Goal: Communication & Community: Answer question/provide support

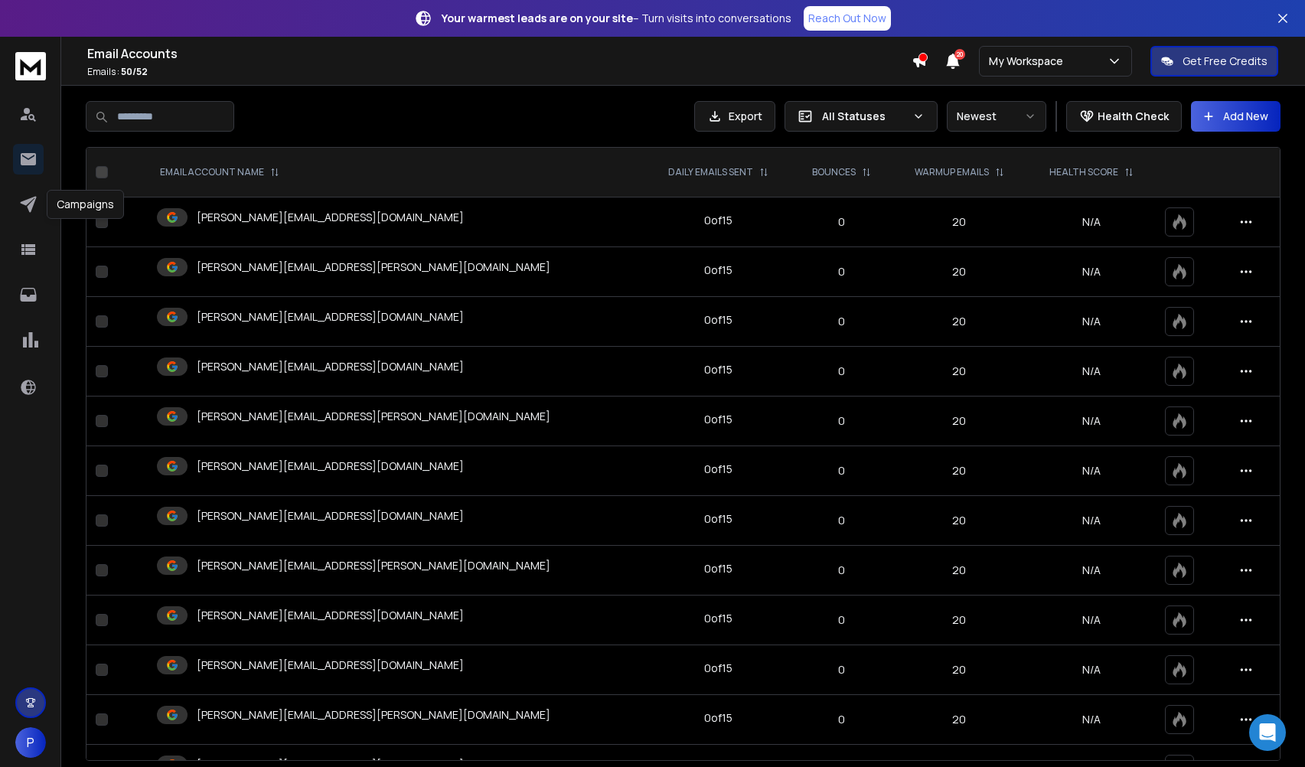
click at [27, 186] on div at bounding box center [30, 253] width 35 height 309
click at [28, 195] on icon at bounding box center [28, 204] width 18 height 18
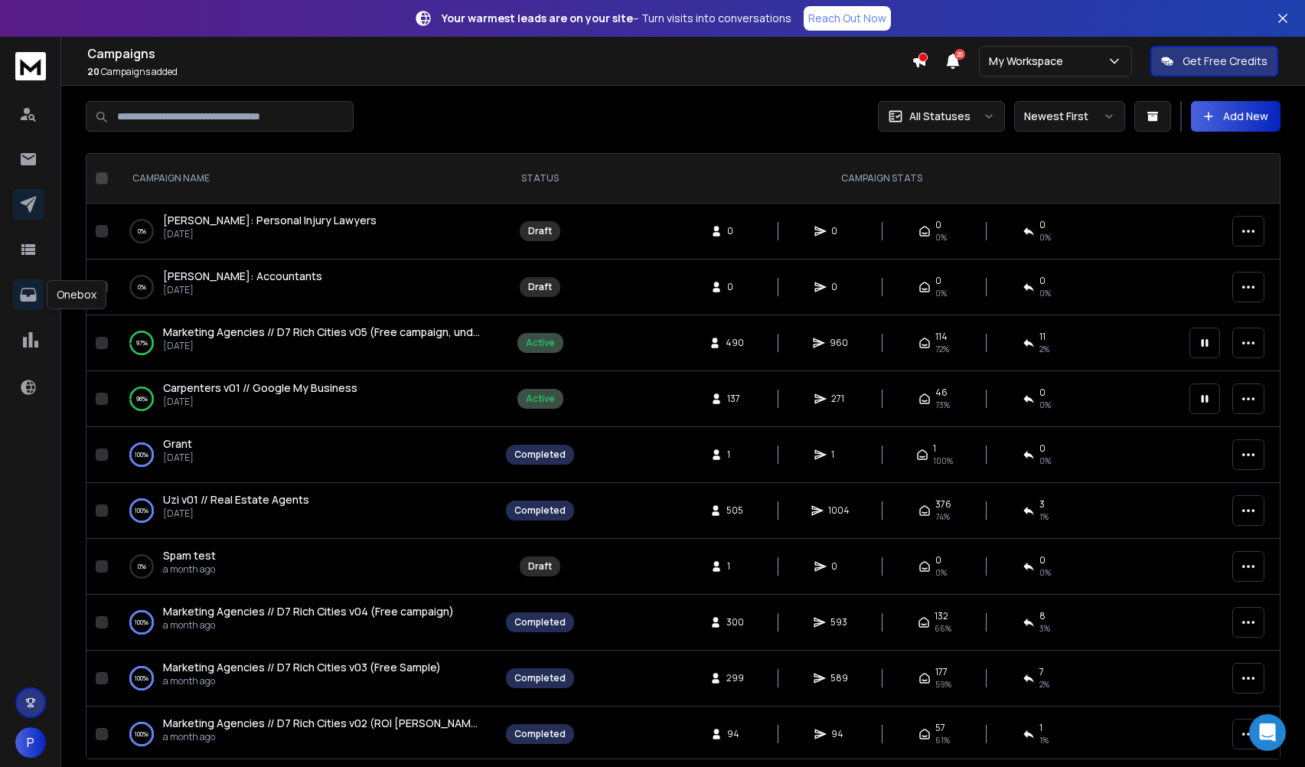
click at [37, 292] on icon at bounding box center [28, 294] width 18 height 18
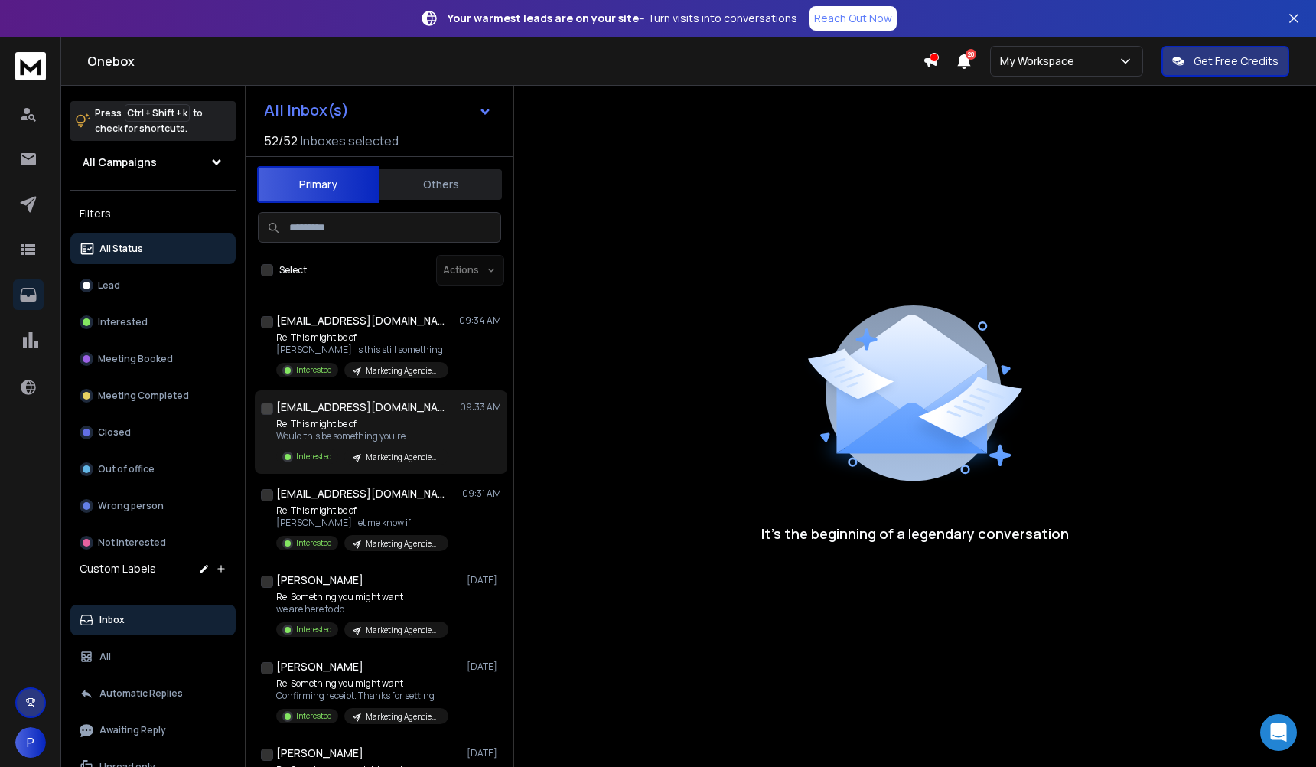
scroll to position [77, 0]
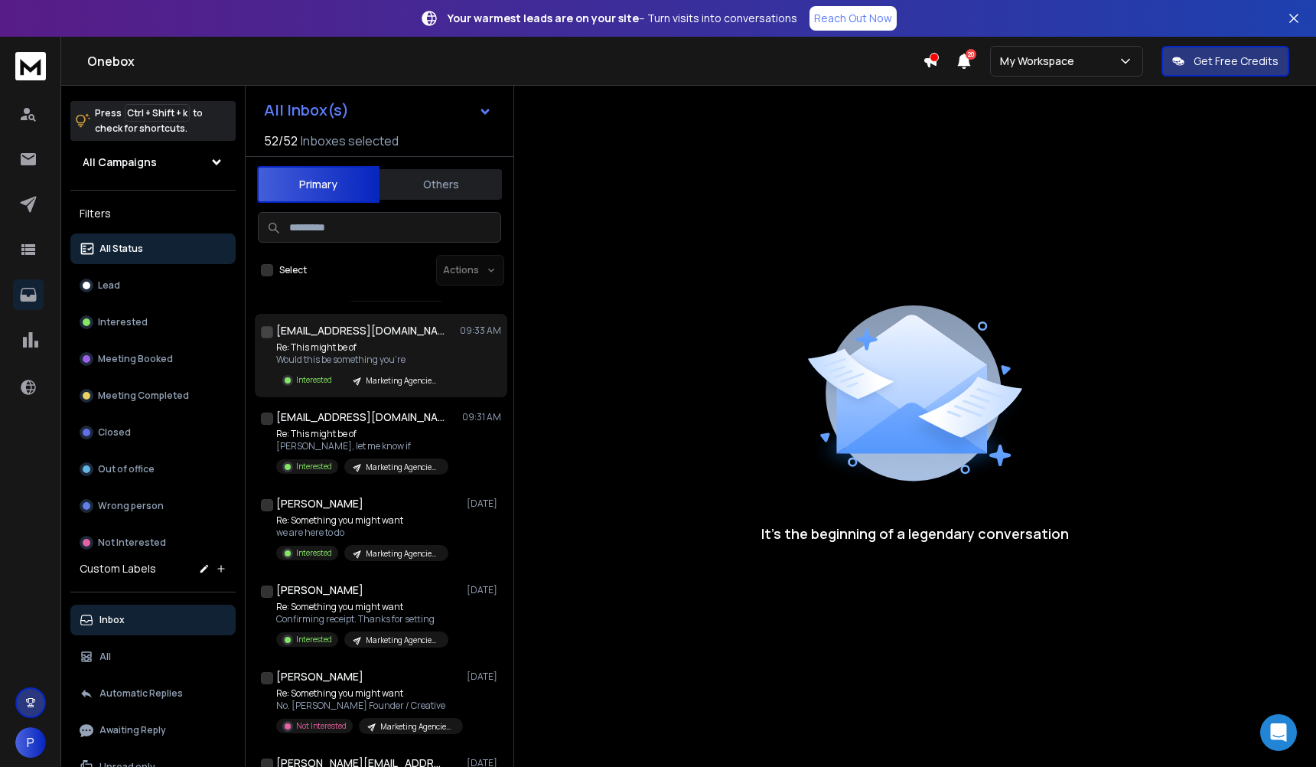
click at [419, 362] on p "Would this be something you're" at bounding box center [362, 360] width 172 height 12
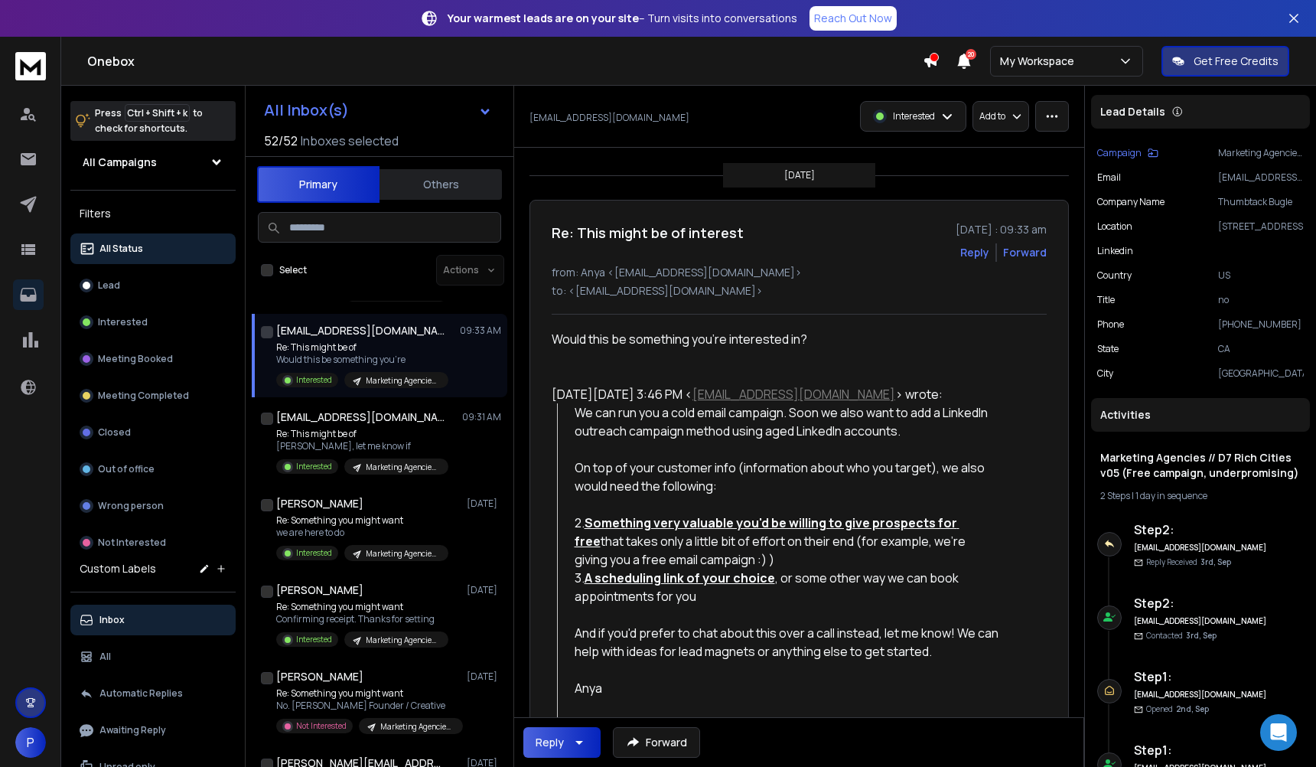
click at [367, 227] on input at bounding box center [379, 227] width 243 height 31
type input "*****"
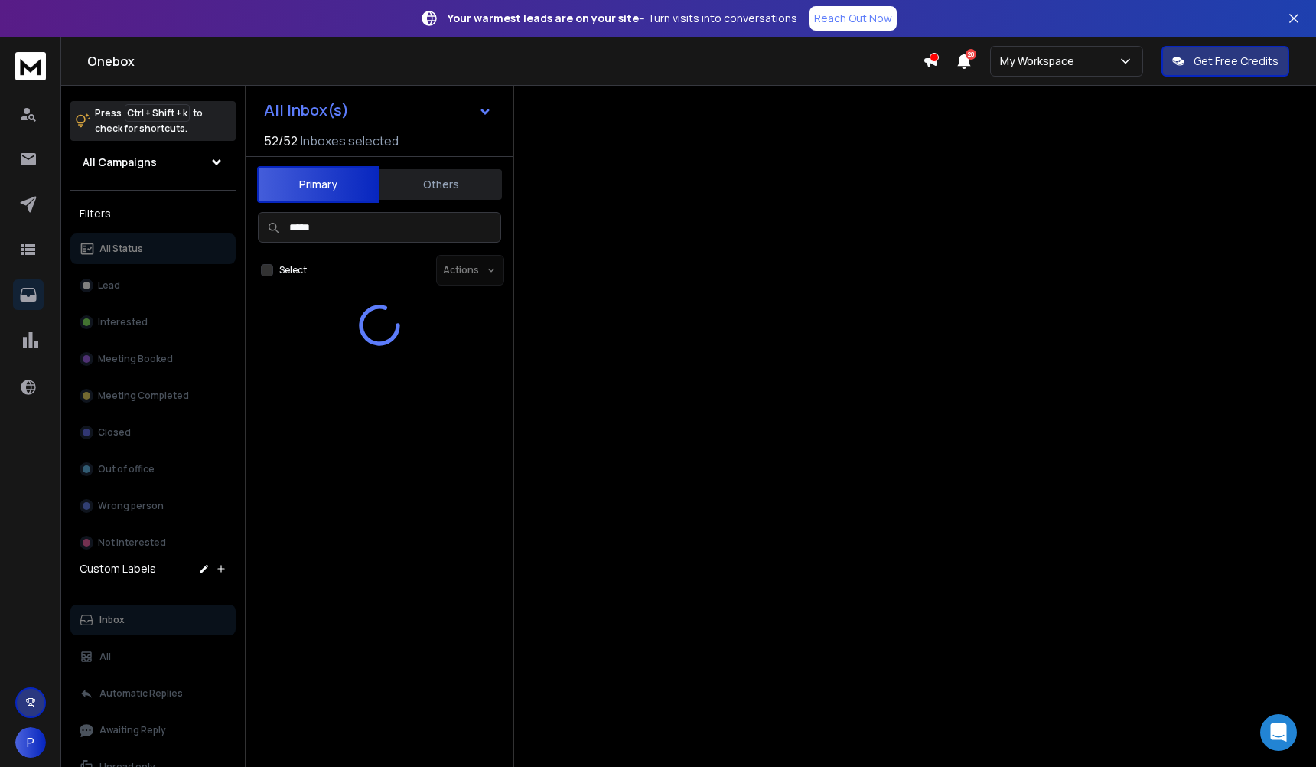
scroll to position [0, 0]
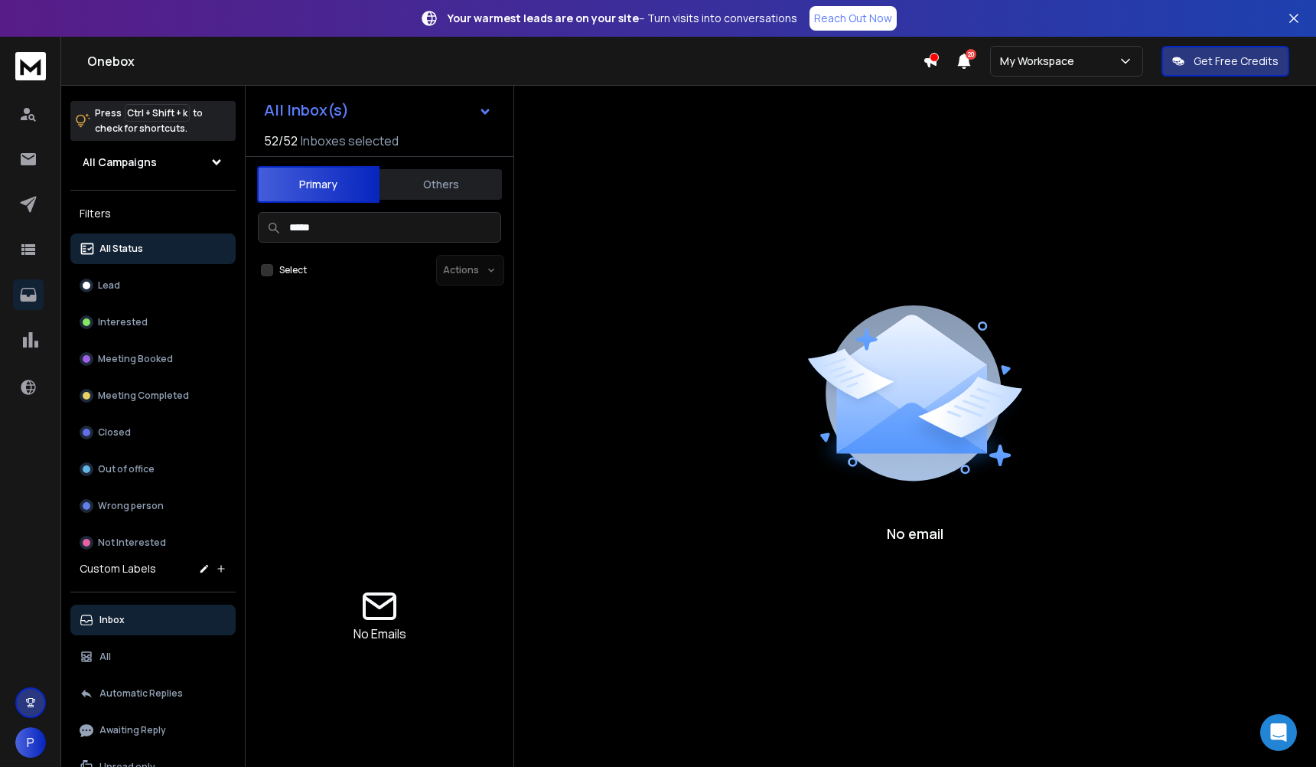
drag, startPoint x: 346, startPoint y: 223, endPoint x: 251, endPoint y: 226, distance: 95.0
click at [251, 226] on div "***** Select Actions No Emails" at bounding box center [380, 537] width 268 height 662
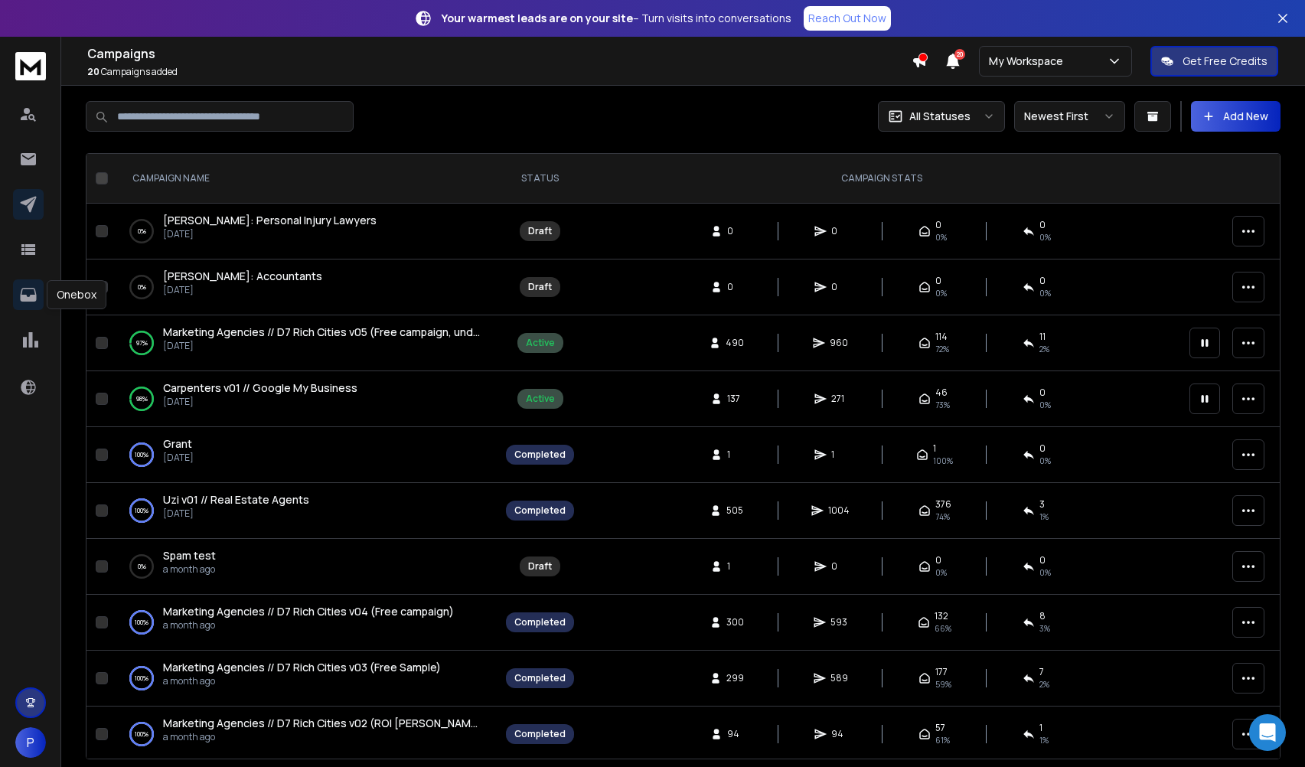
click at [24, 304] on link at bounding box center [28, 294] width 31 height 31
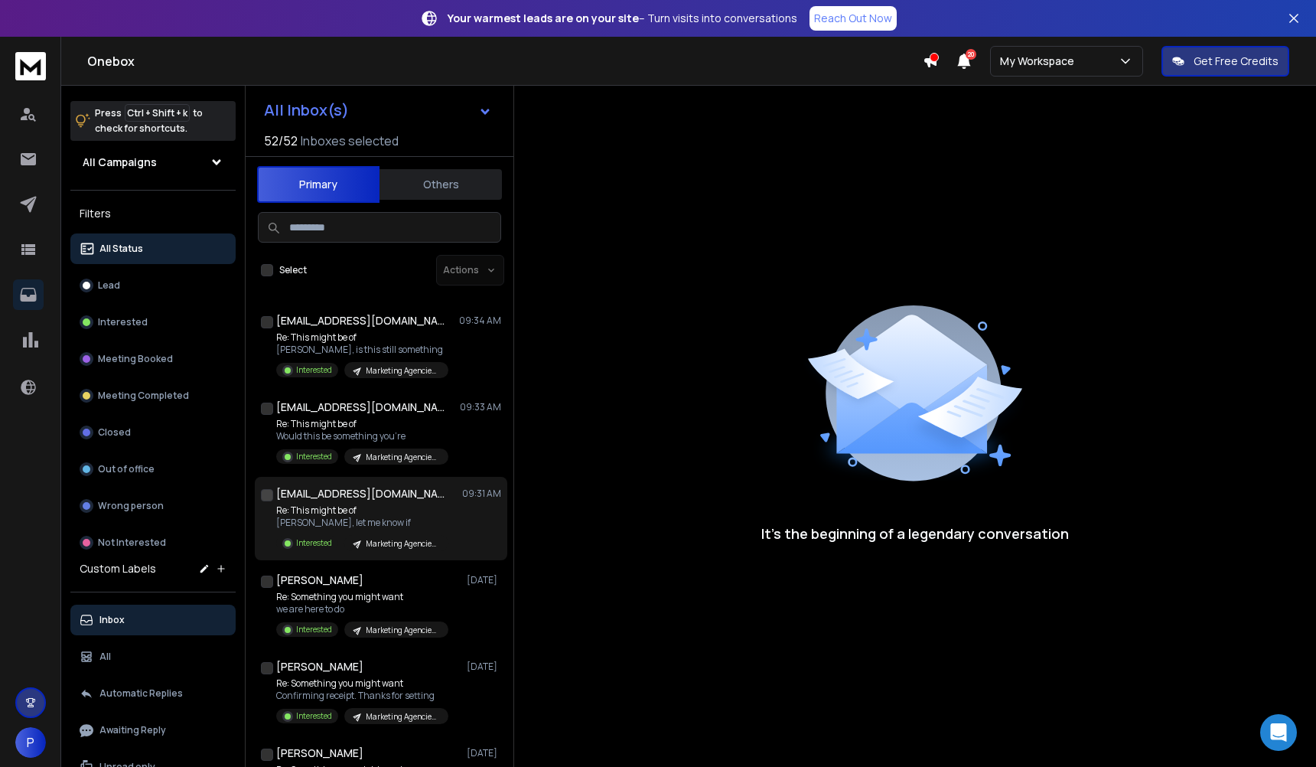
click at [407, 505] on p "Re: This might be of" at bounding box center [362, 510] width 172 height 12
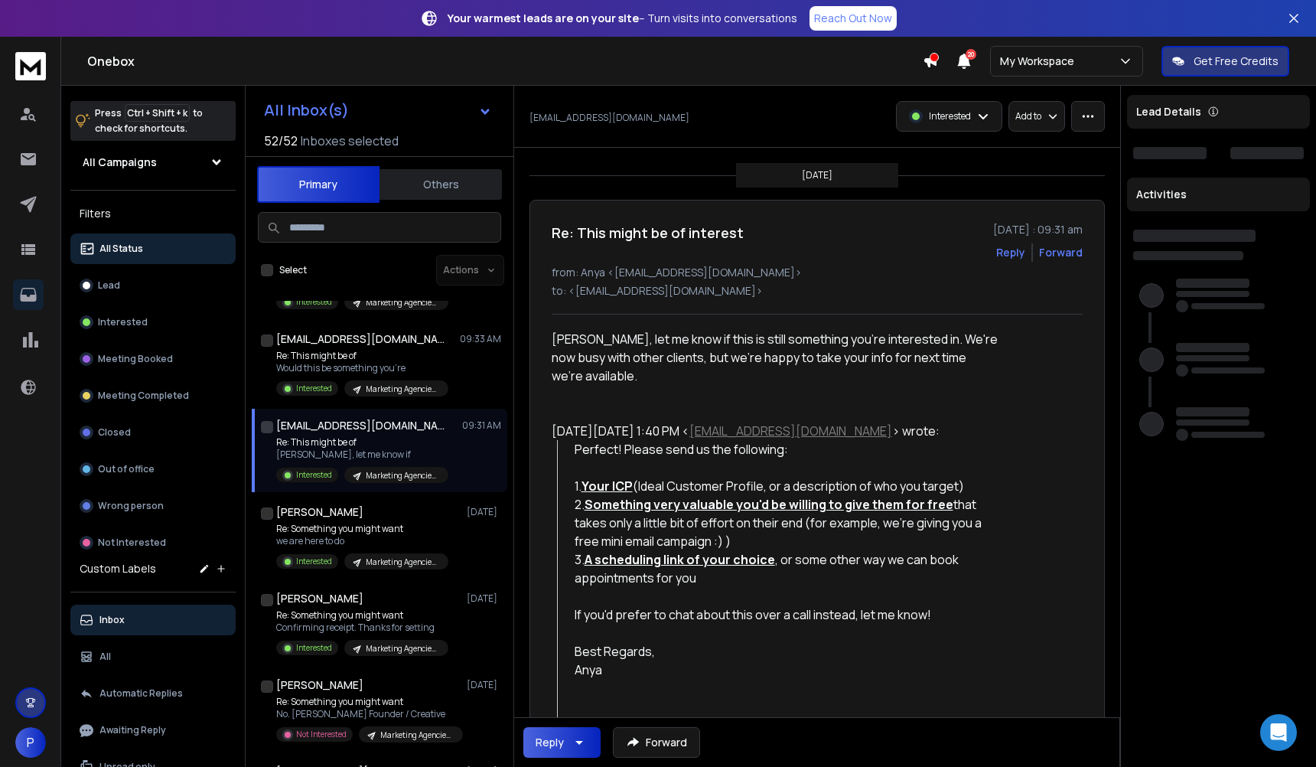
scroll to position [77, 0]
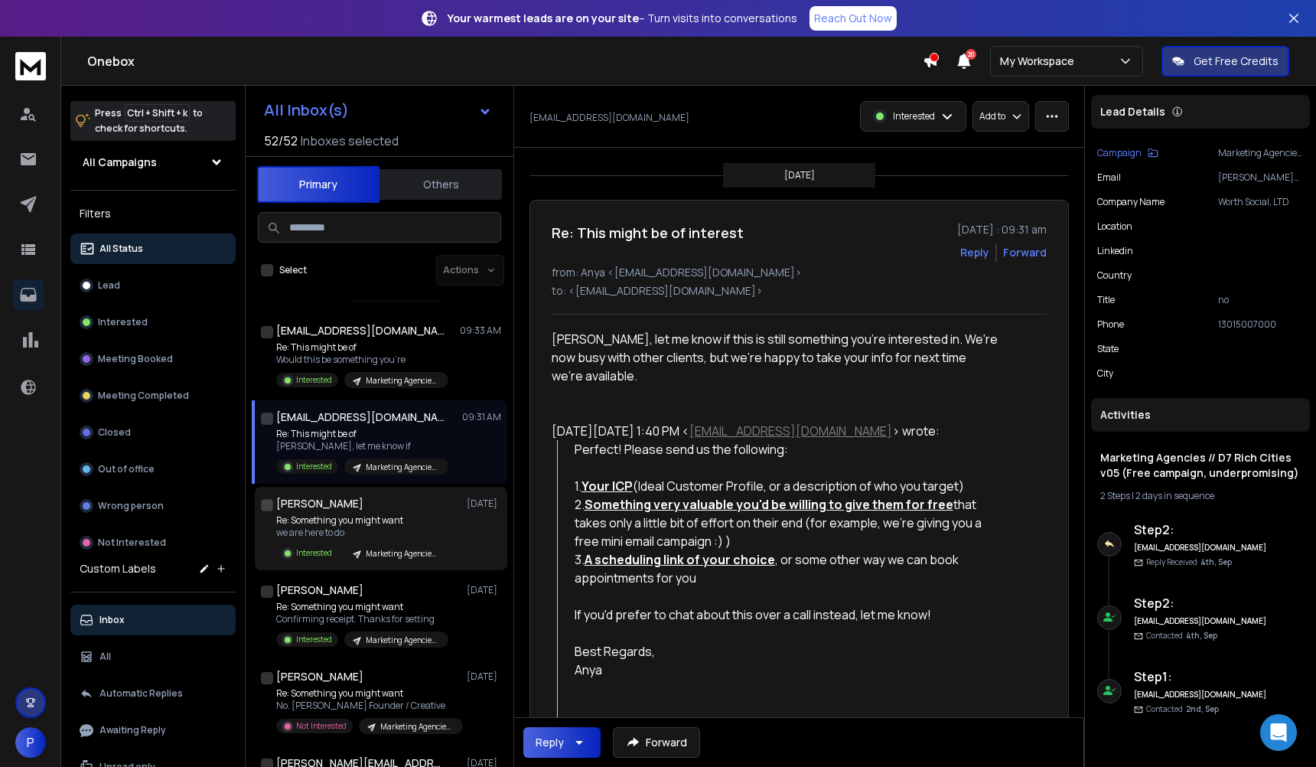
click at [406, 515] on p "Re: Something you might want" at bounding box center [362, 520] width 172 height 12
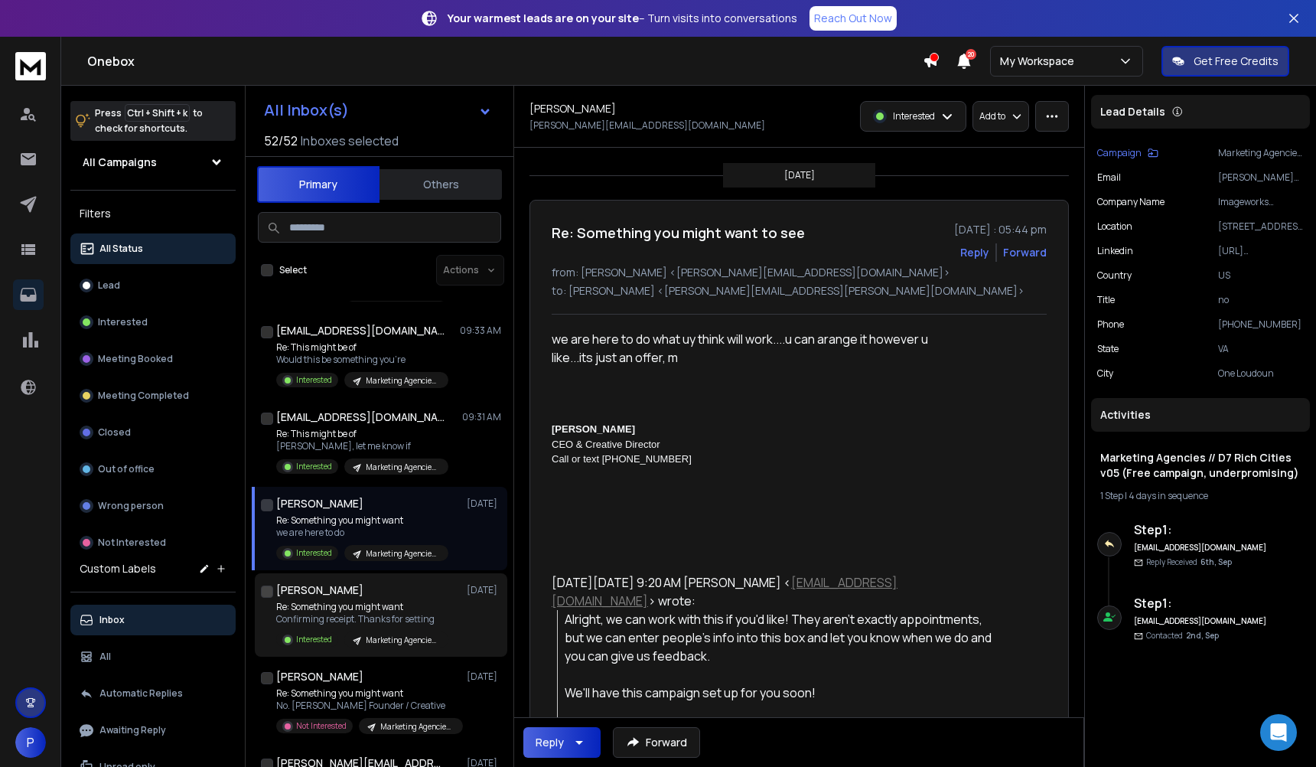
click at [402, 619] on p "Confirming receipt. Thanks for setting" at bounding box center [362, 619] width 172 height 12
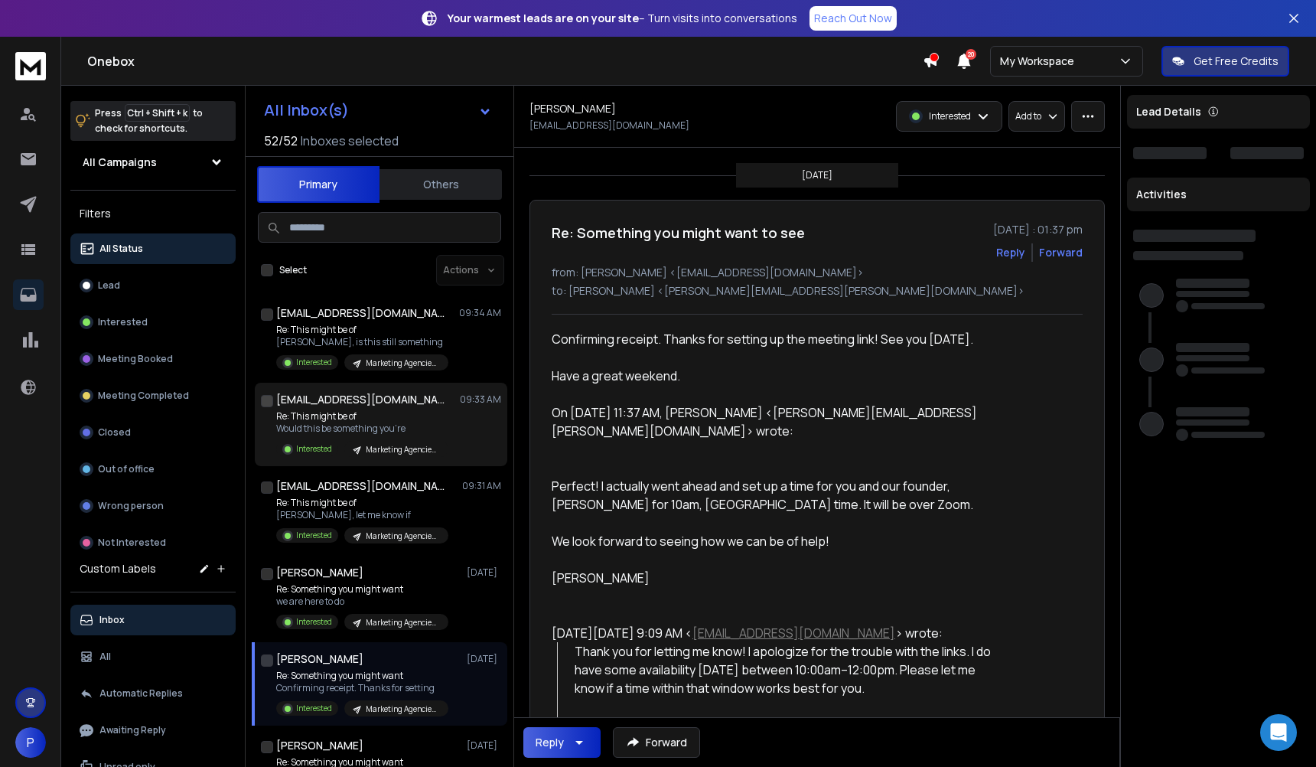
scroll to position [0, 0]
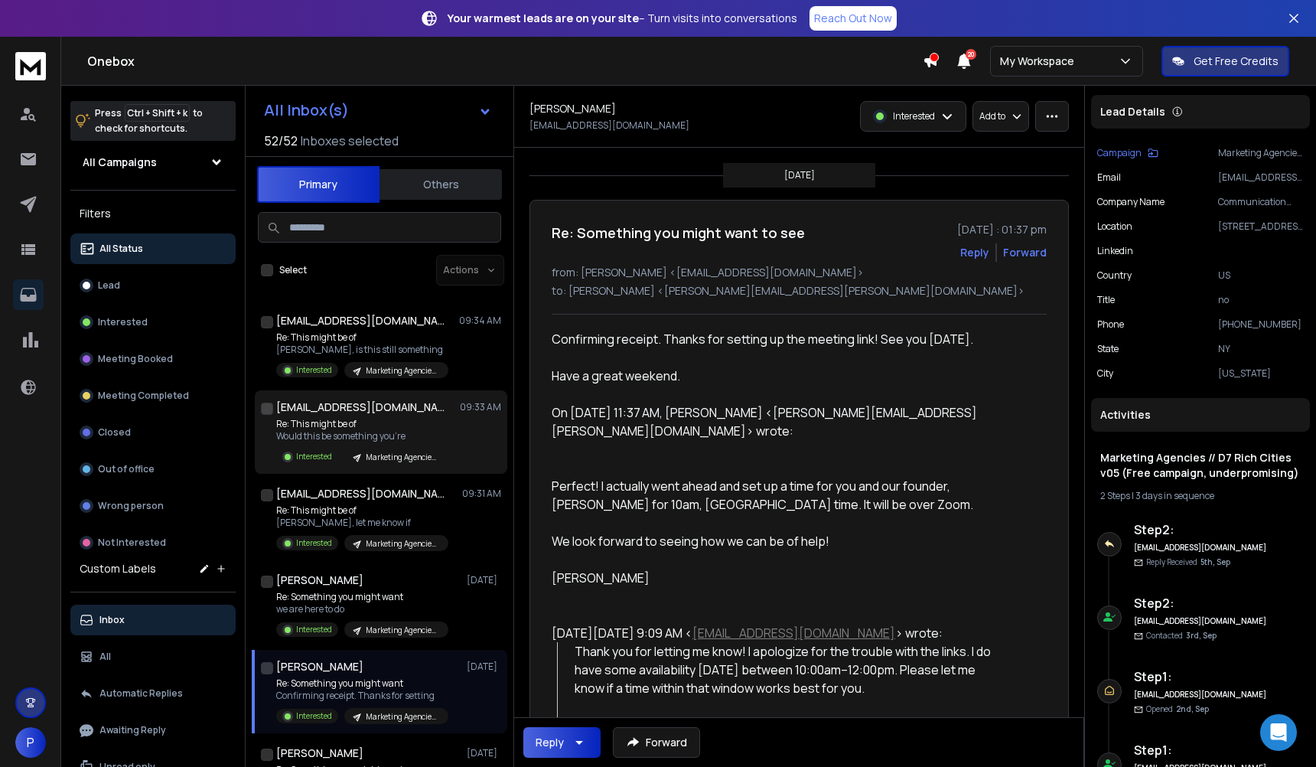
click at [406, 423] on p "Re: This might be of" at bounding box center [362, 424] width 172 height 12
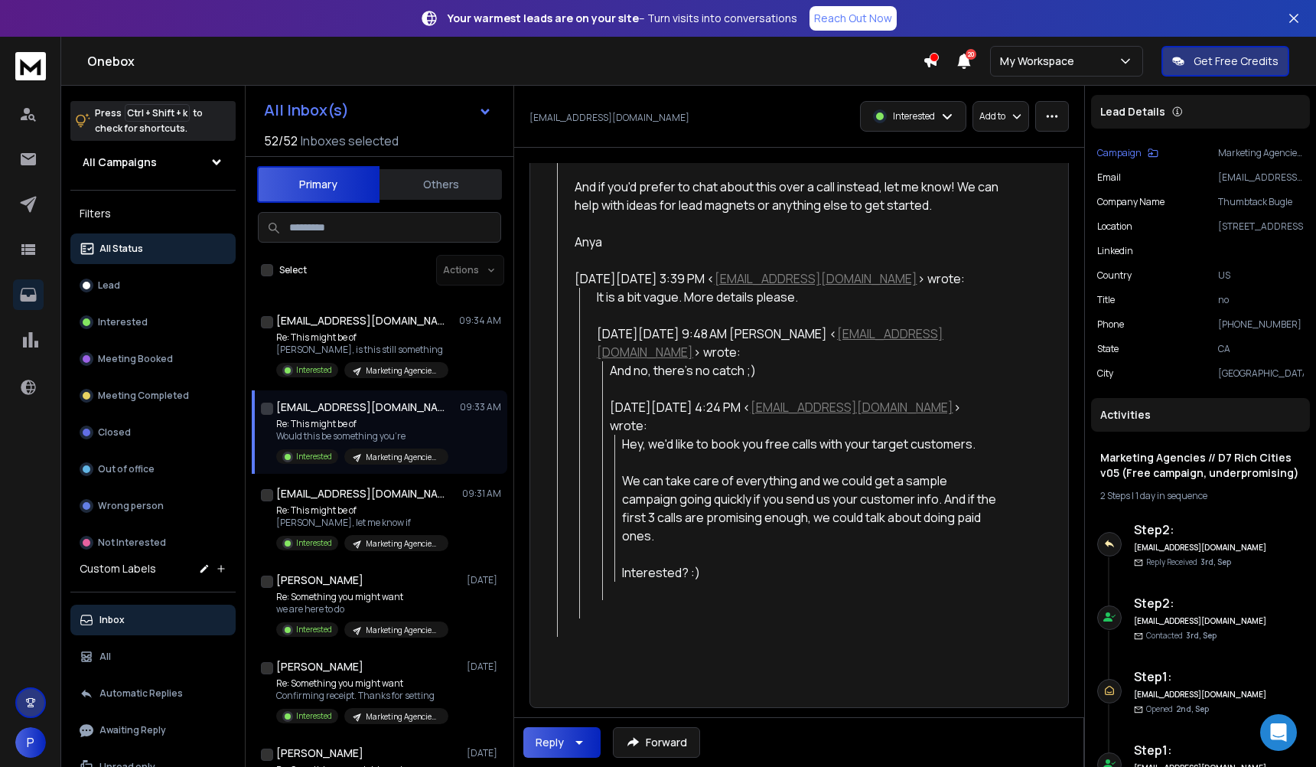
scroll to position [459, 0]
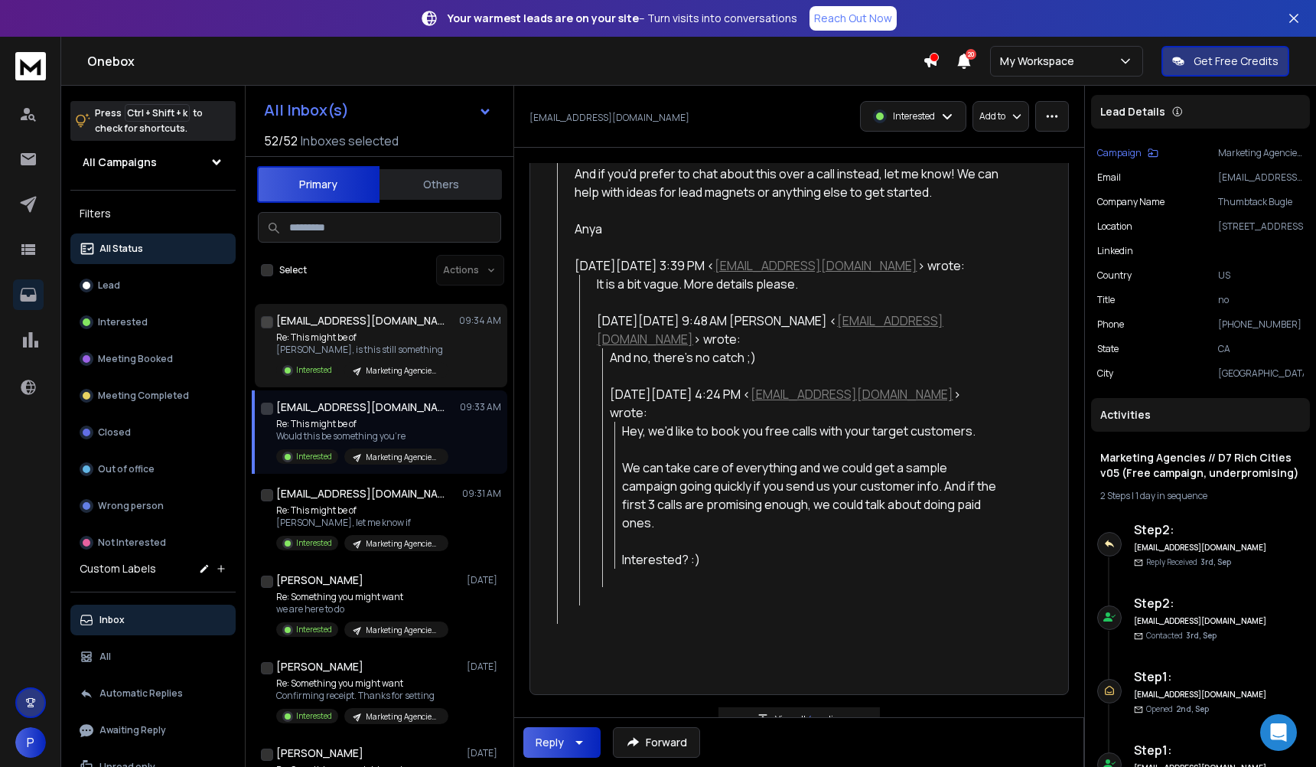
click at [359, 329] on div "[EMAIL_ADDRESS][DOMAIN_NAME] 09:34 AM Re: This might be of Bill, is this still …" at bounding box center [388, 345] width 225 height 65
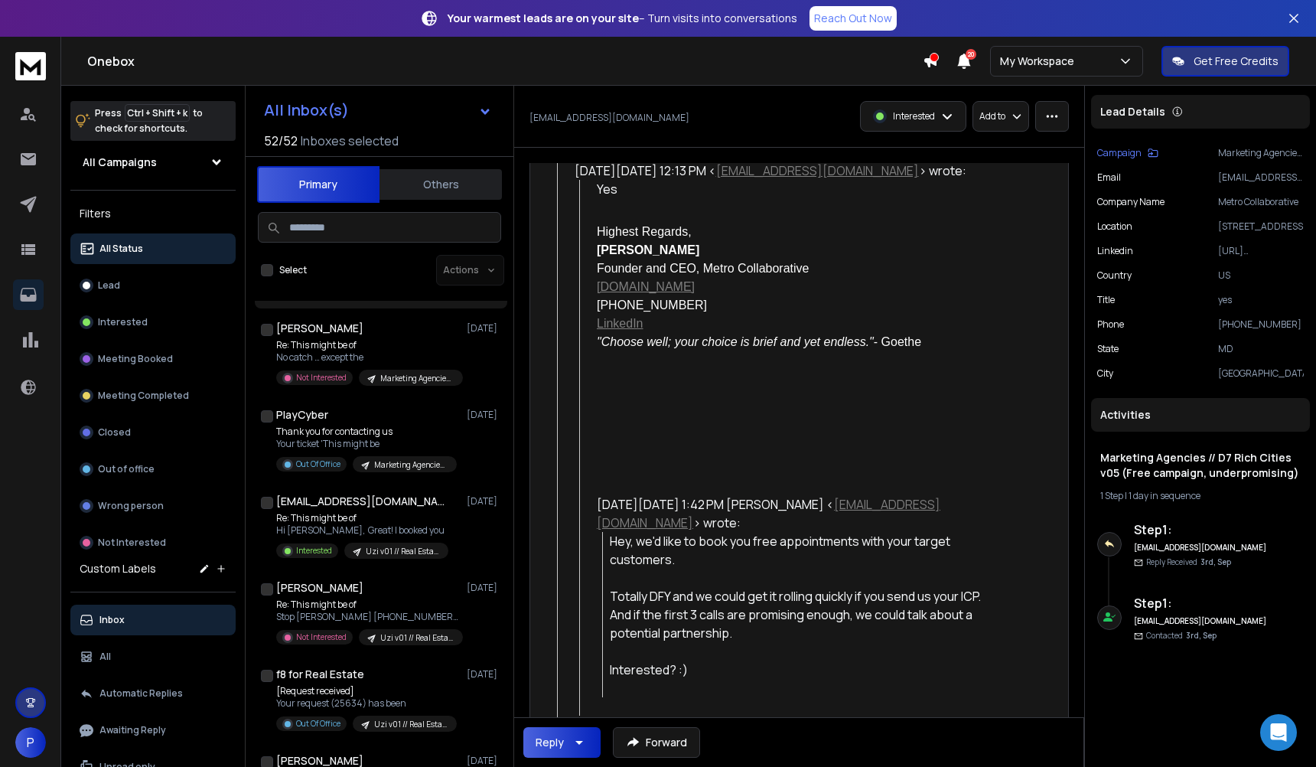
scroll to position [612, 0]
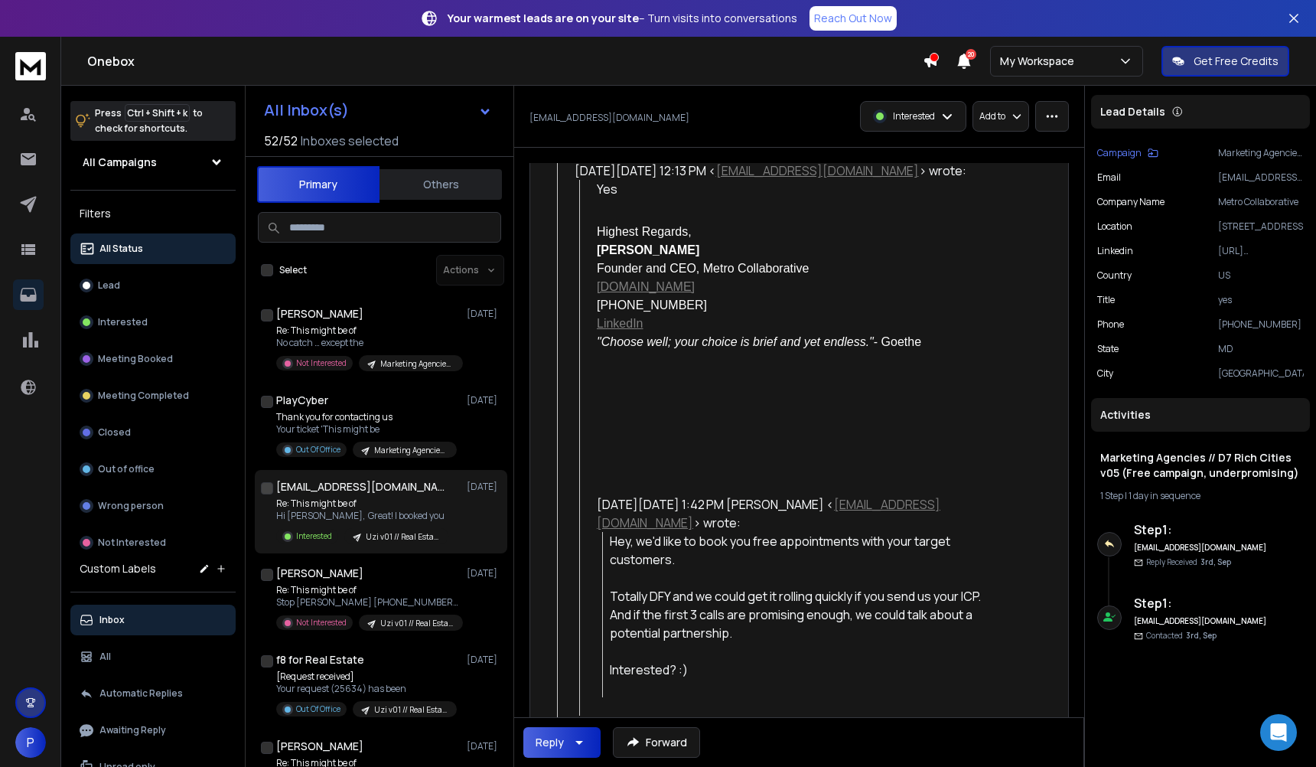
click at [396, 512] on p "Hi [PERSON_NAME], Great! I booked you" at bounding box center [362, 516] width 172 height 12
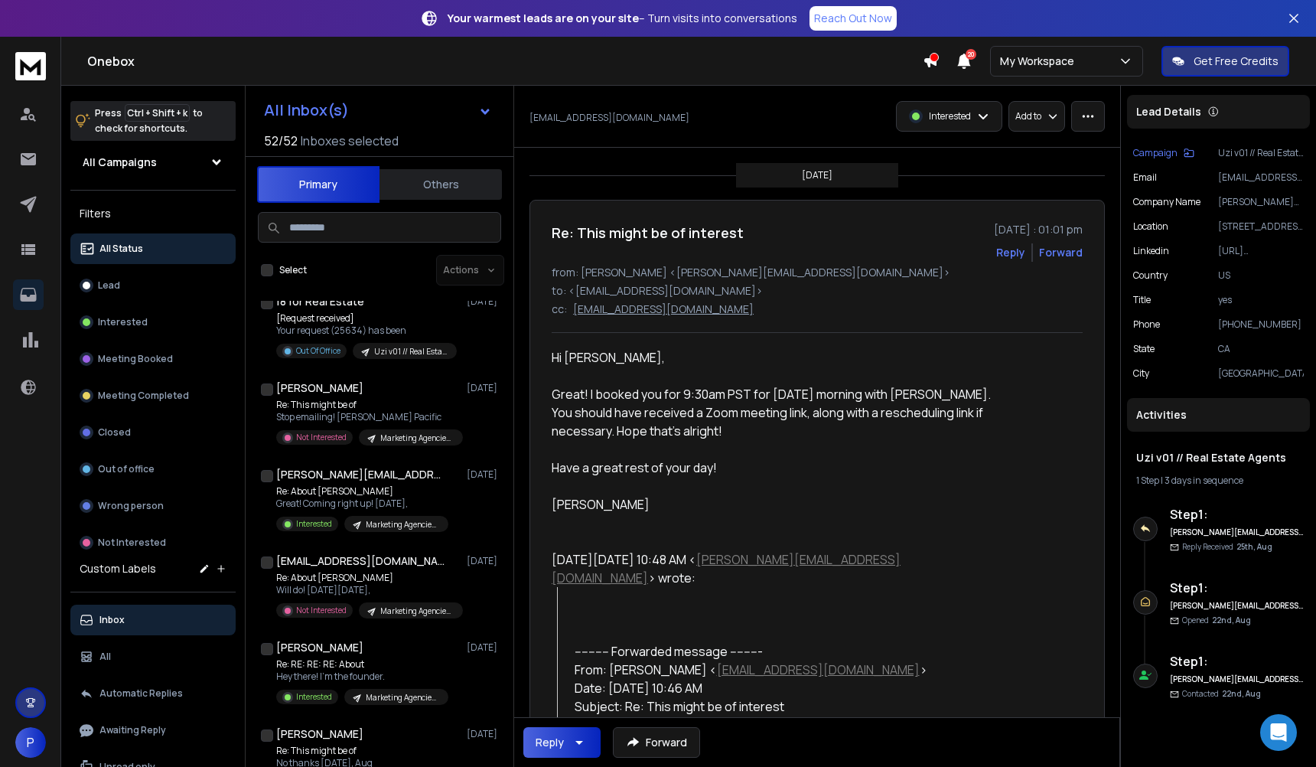
scroll to position [995, 0]
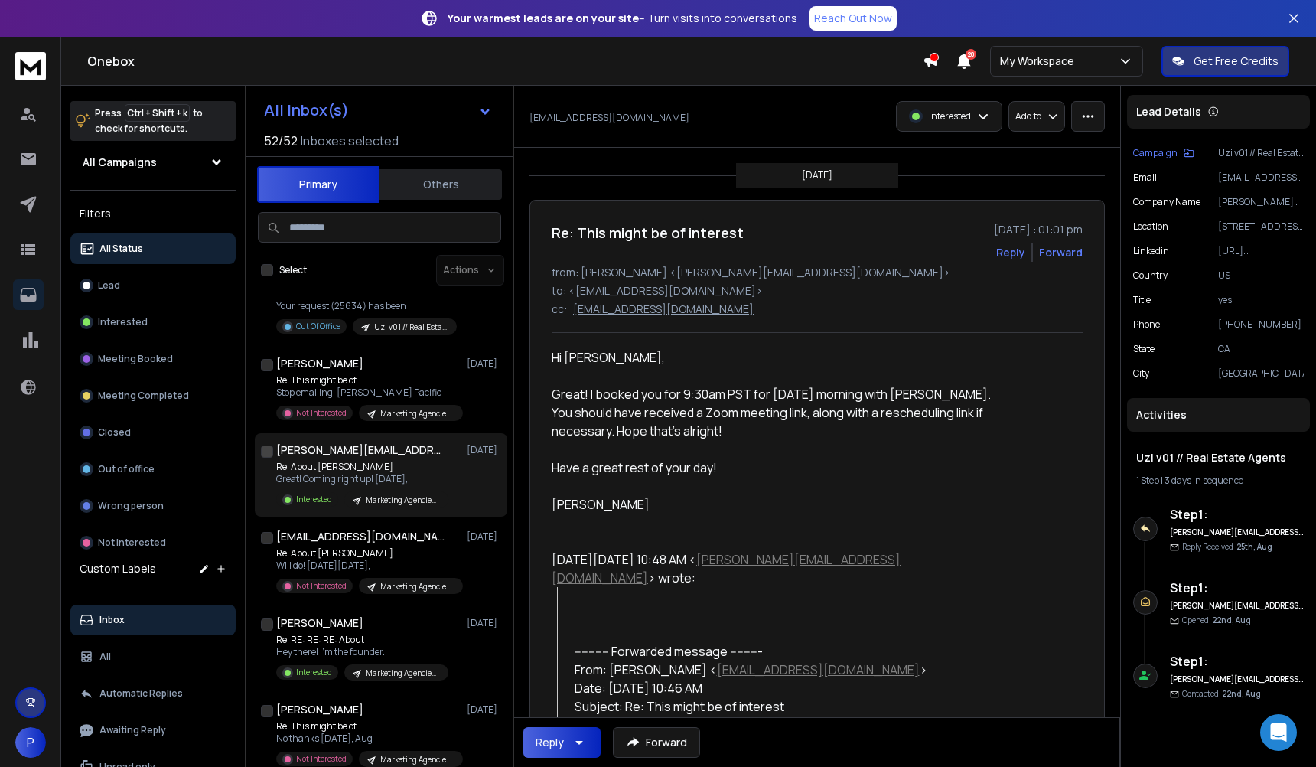
click at [394, 481] on p "Great! Coming right up! [DATE]," at bounding box center [362, 479] width 172 height 12
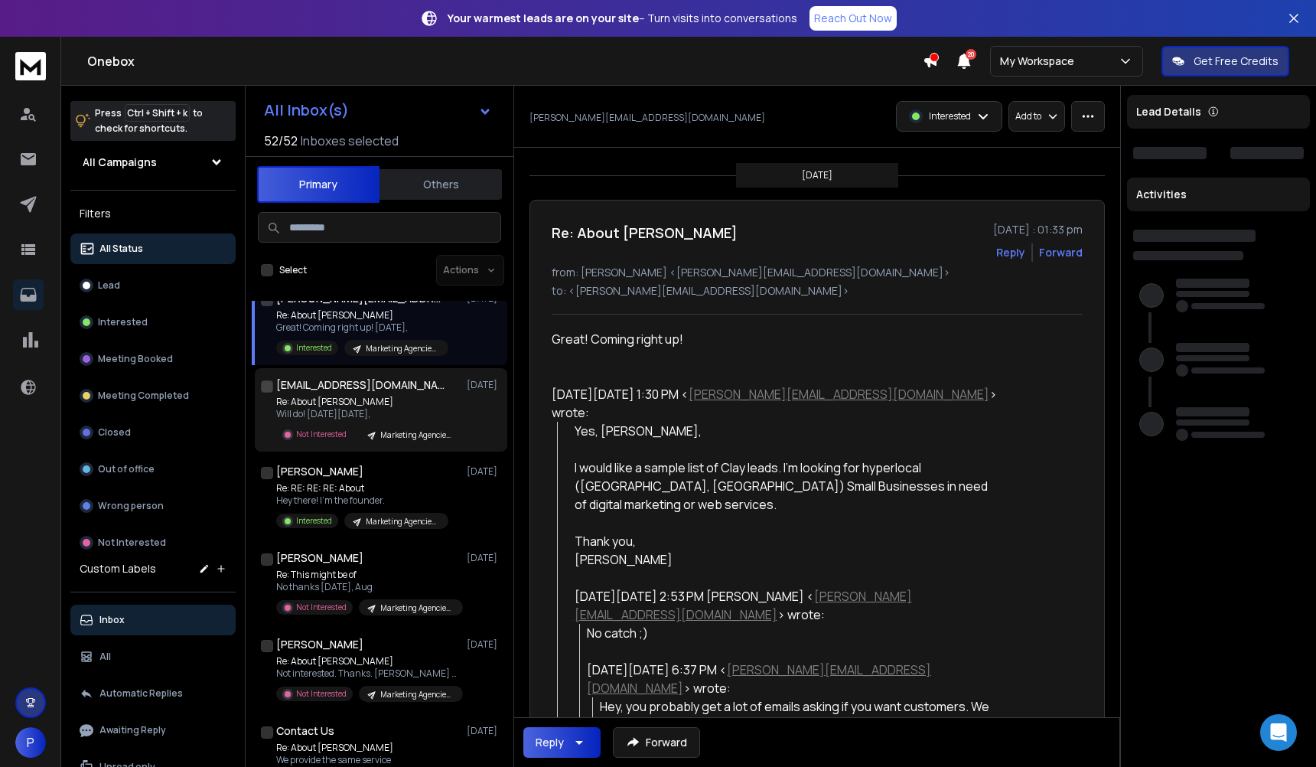
scroll to position [1148, 0]
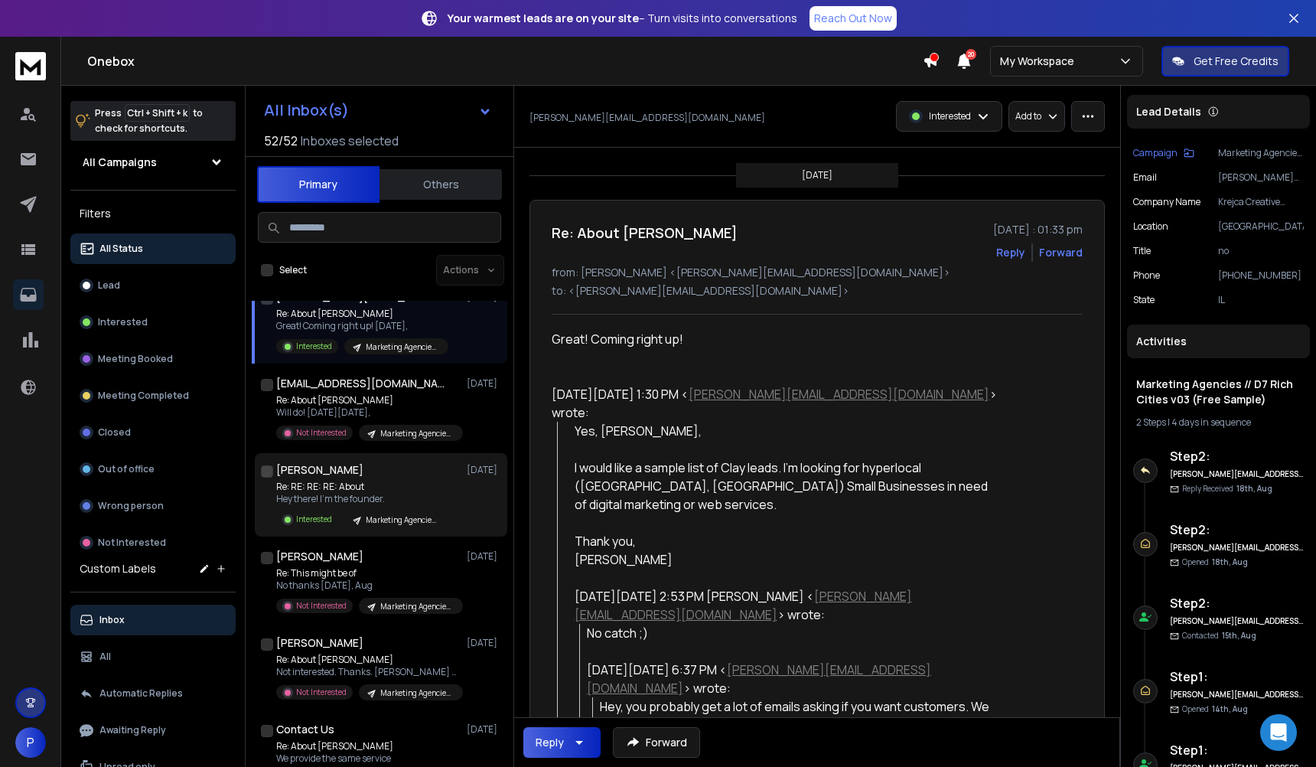
click at [392, 488] on p "Re: RE: RE: RE: About" at bounding box center [362, 487] width 172 height 12
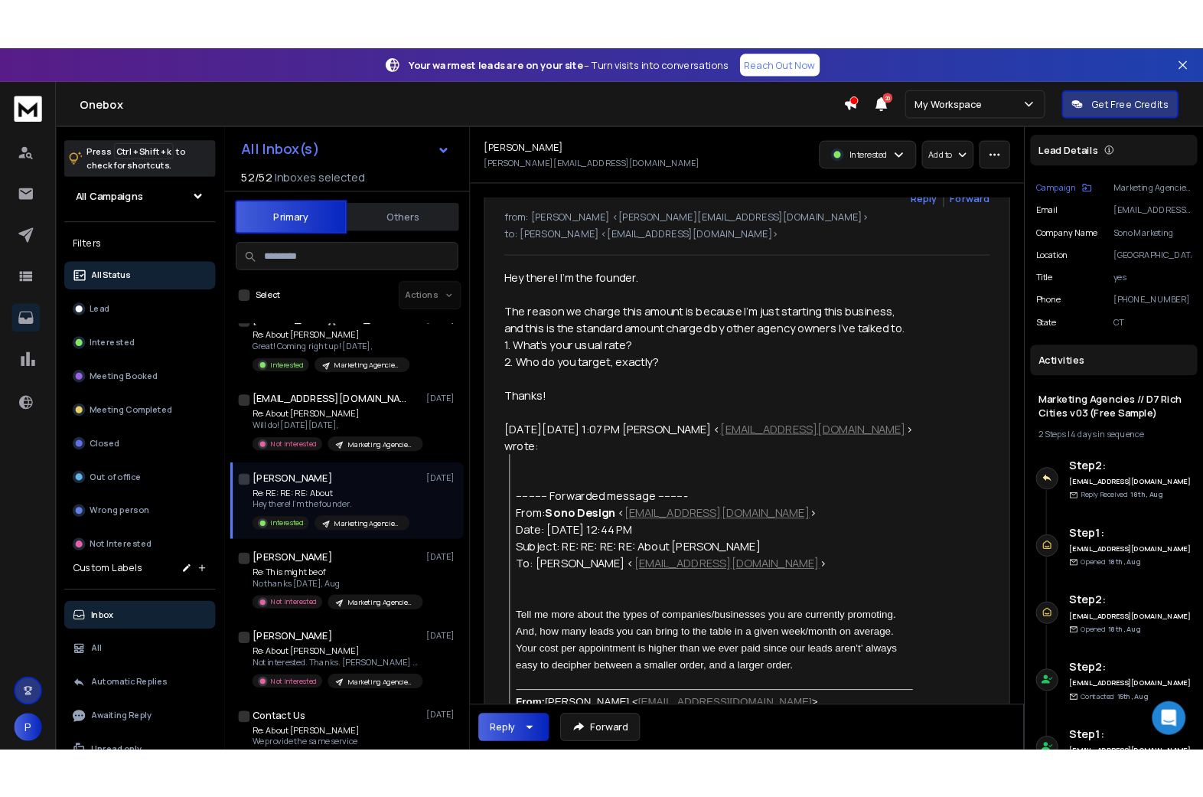
scroll to position [77, 0]
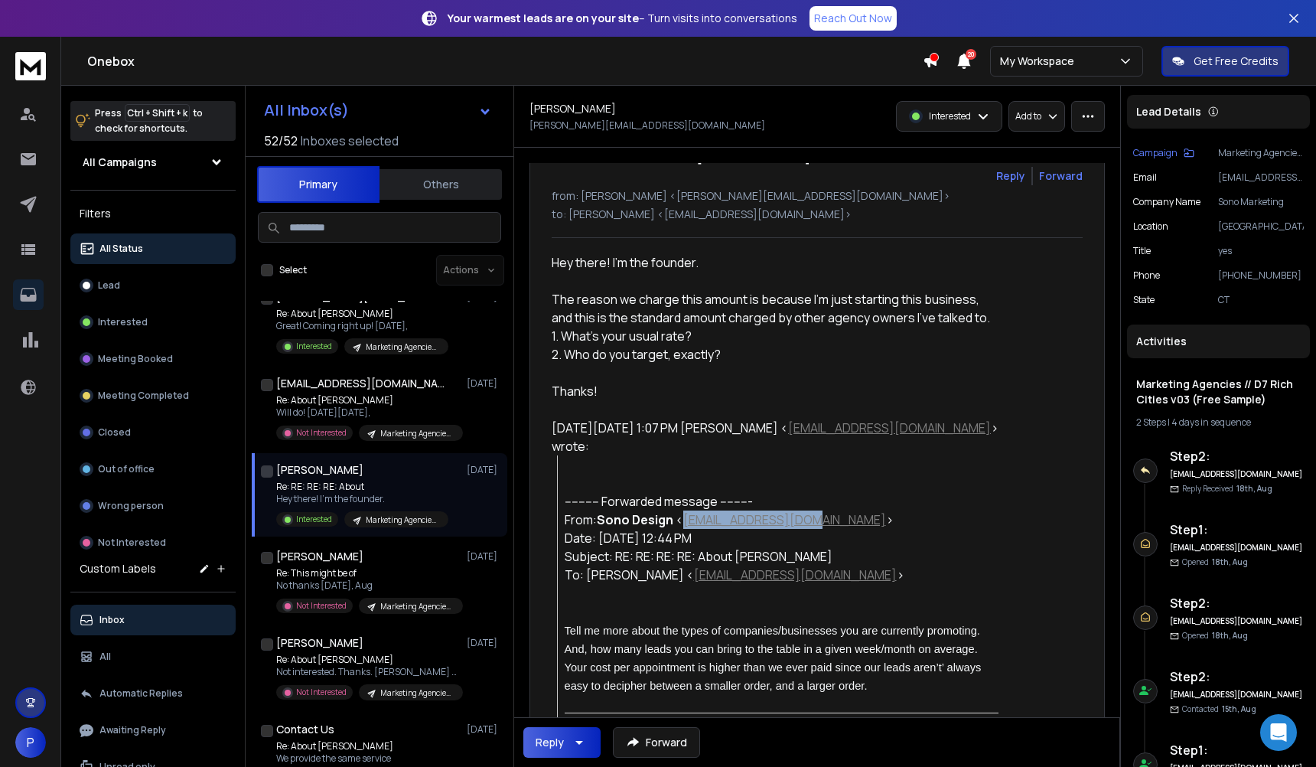
drag, startPoint x: 810, startPoint y: 520, endPoint x: 681, endPoint y: 523, distance: 128.6
click at [681, 523] on span "< [EMAIL_ADDRESS][DOMAIN_NAME] >" at bounding box center [785, 519] width 218 height 17
copy link "[EMAIL_ADDRESS][DOMAIN_NAME]"
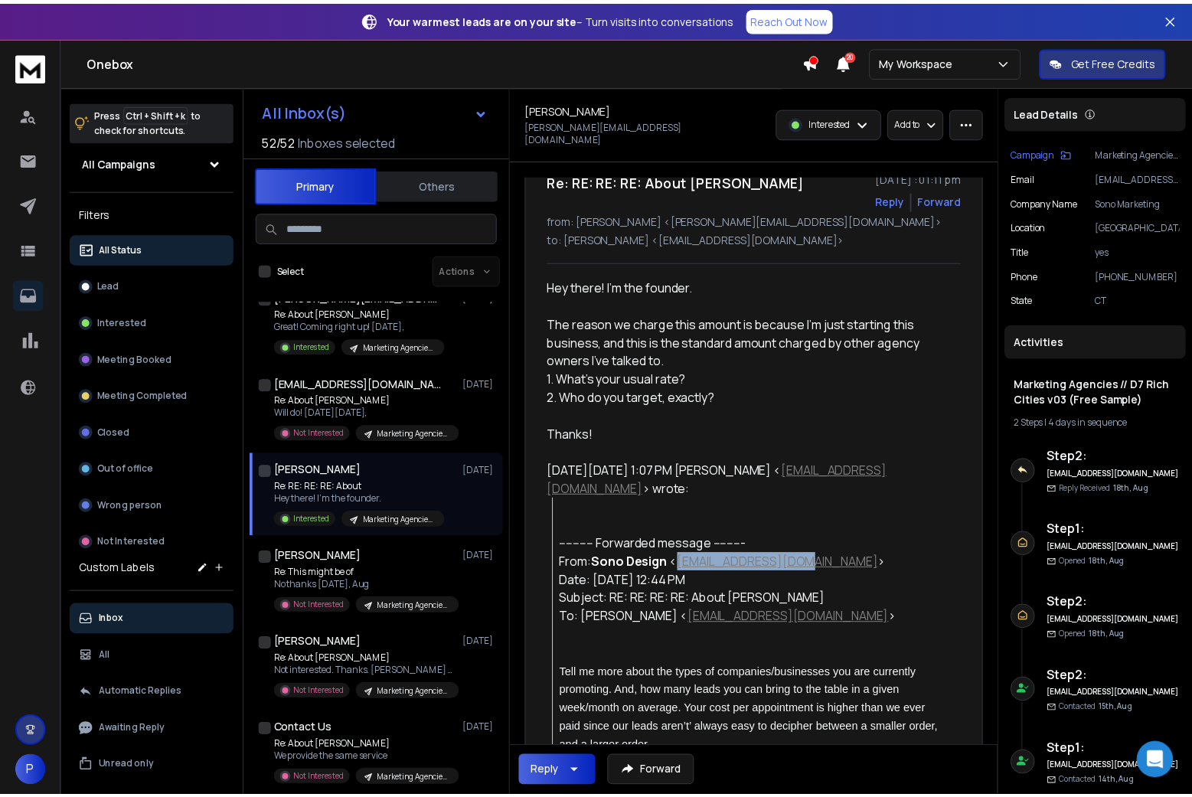
scroll to position [0, 0]
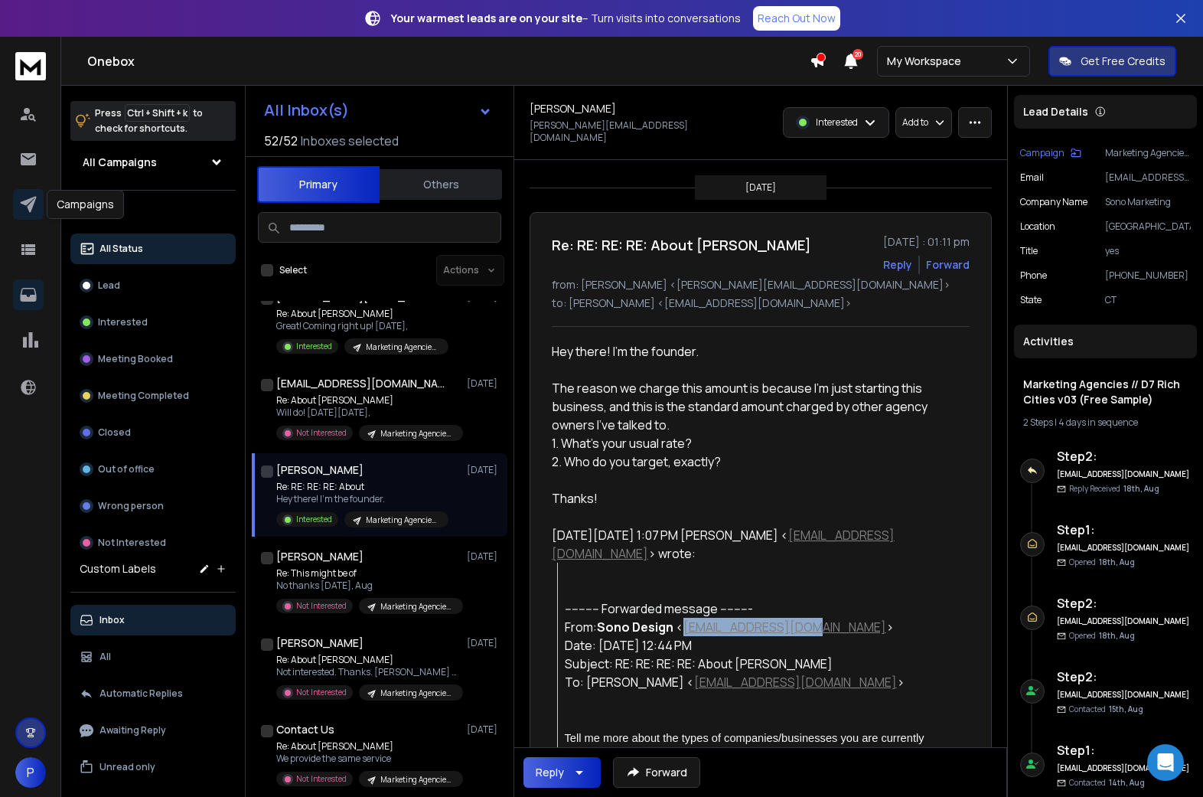
click at [29, 195] on icon at bounding box center [28, 204] width 18 height 18
